Goal: Information Seeking & Learning: Check status

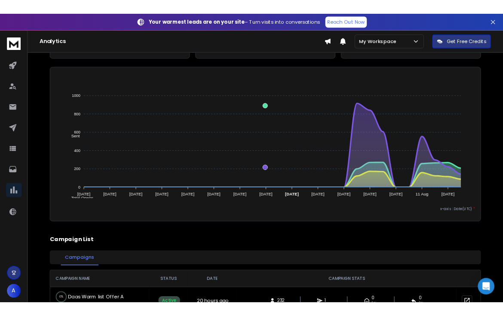
scroll to position [183, 0]
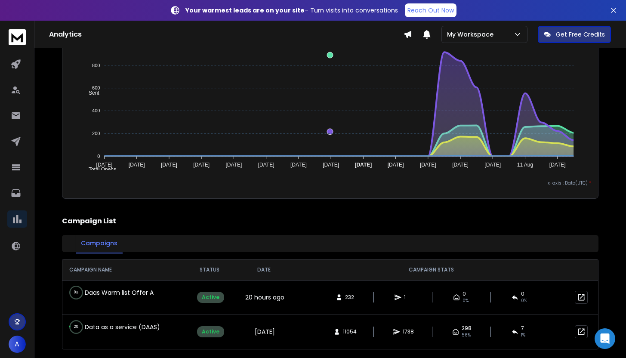
click at [578, 332] on icon at bounding box center [581, 331] width 9 height 9
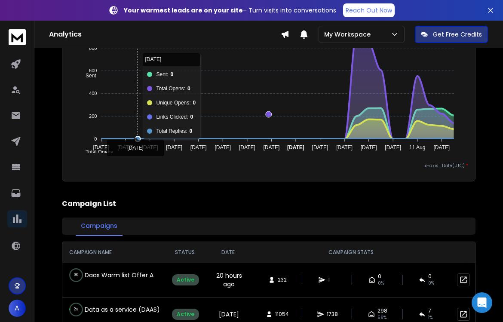
scroll to position [243, 0]
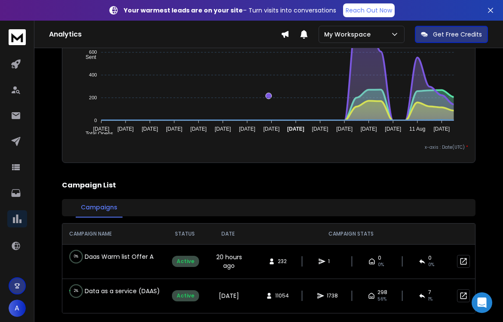
click at [462, 262] on icon at bounding box center [463, 261] width 6 height 6
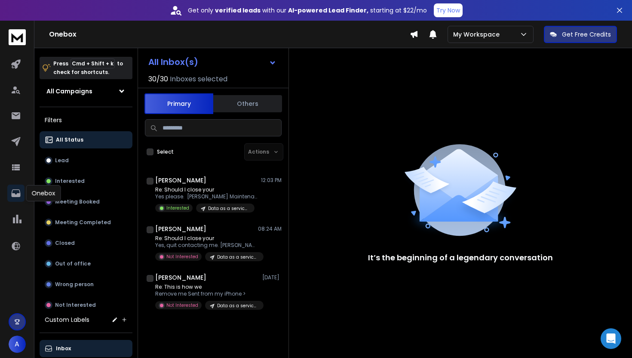
click at [101, 139] on button "All Status" at bounding box center [86, 139] width 93 height 17
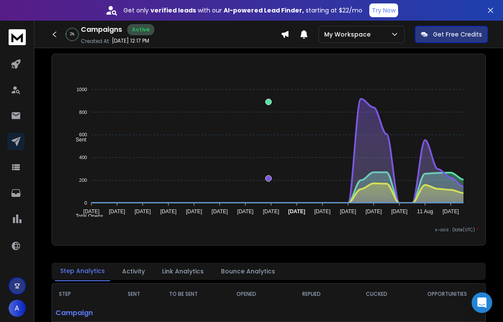
scroll to position [382, 0]
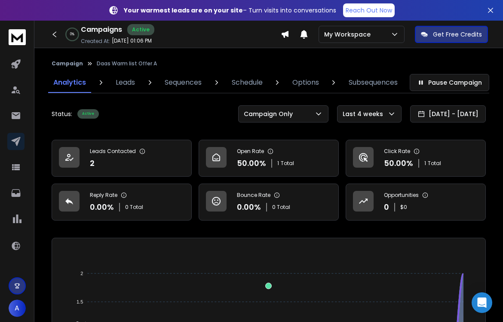
click at [492, 13] on icon at bounding box center [491, 10] width 8 height 8
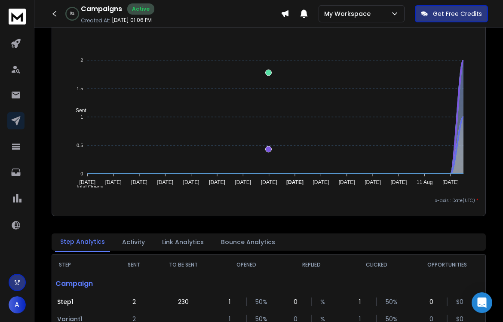
scroll to position [215, 0]
